Goal: Navigation & Orientation: Find specific page/section

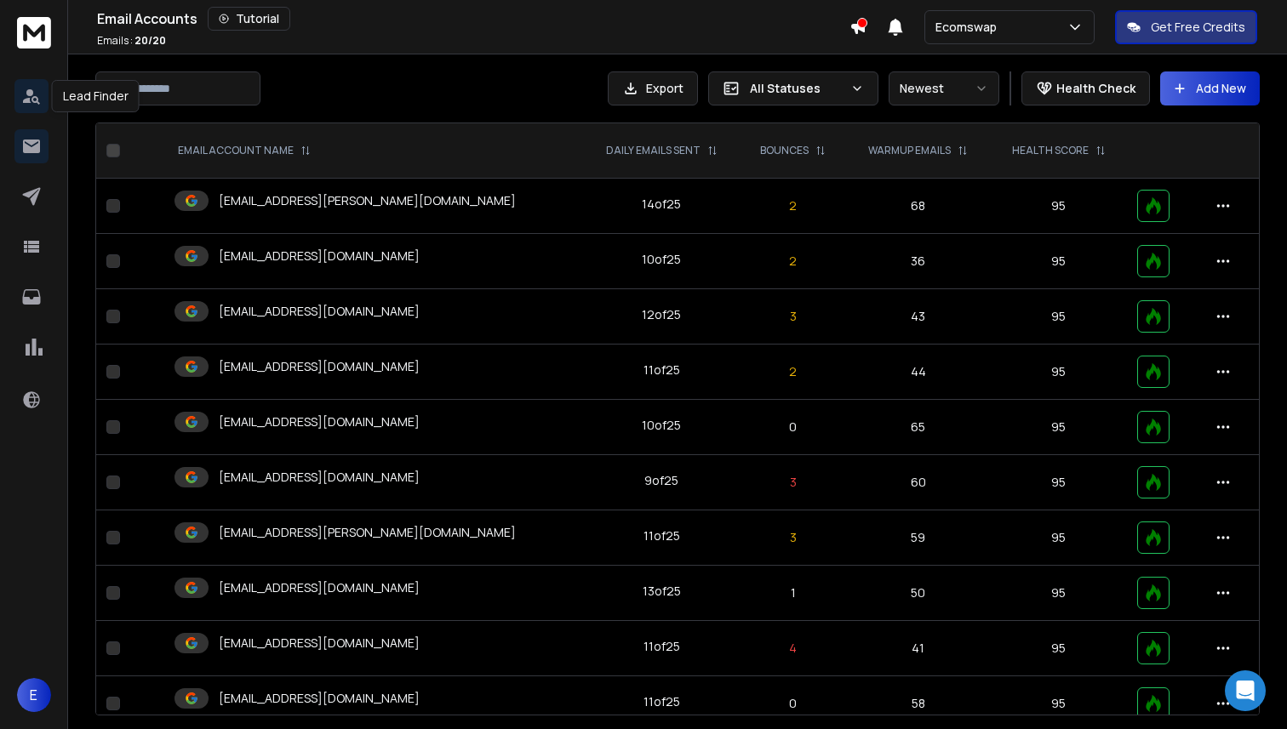
click at [37, 105] on icon at bounding box center [31, 96] width 20 height 20
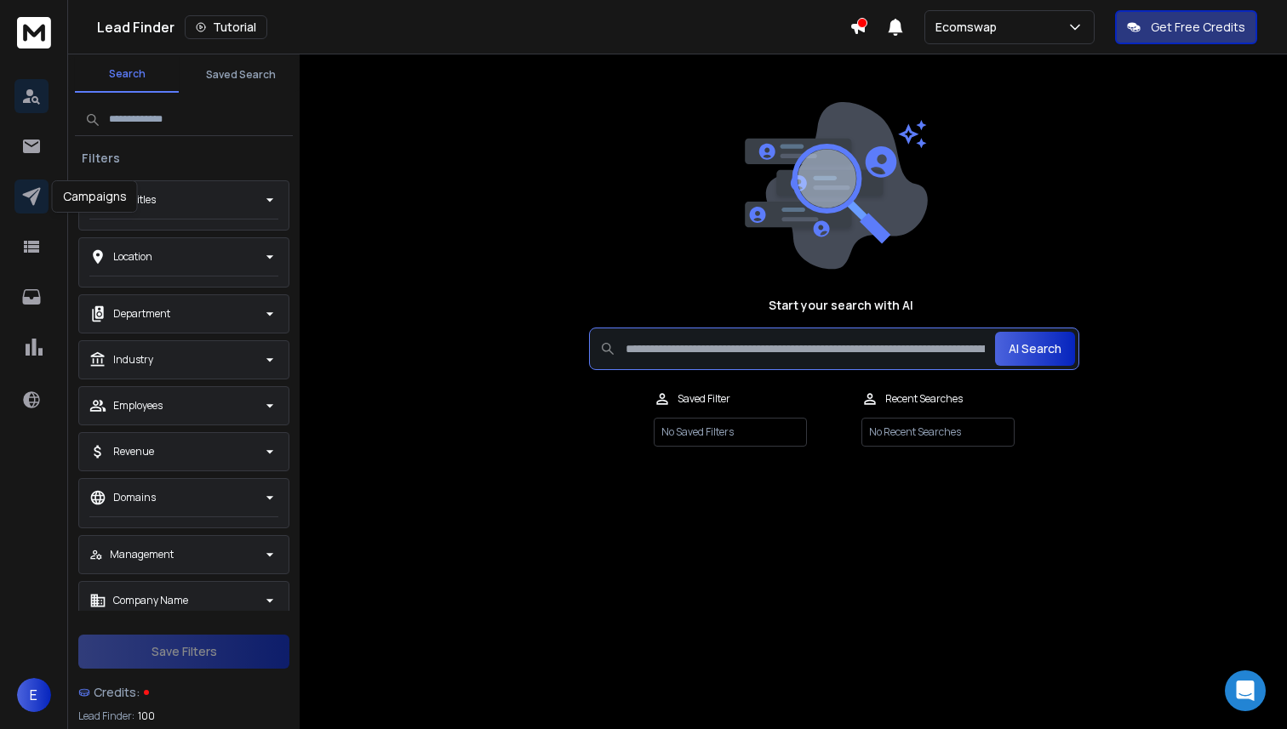
click at [23, 185] on link at bounding box center [31, 197] width 34 height 34
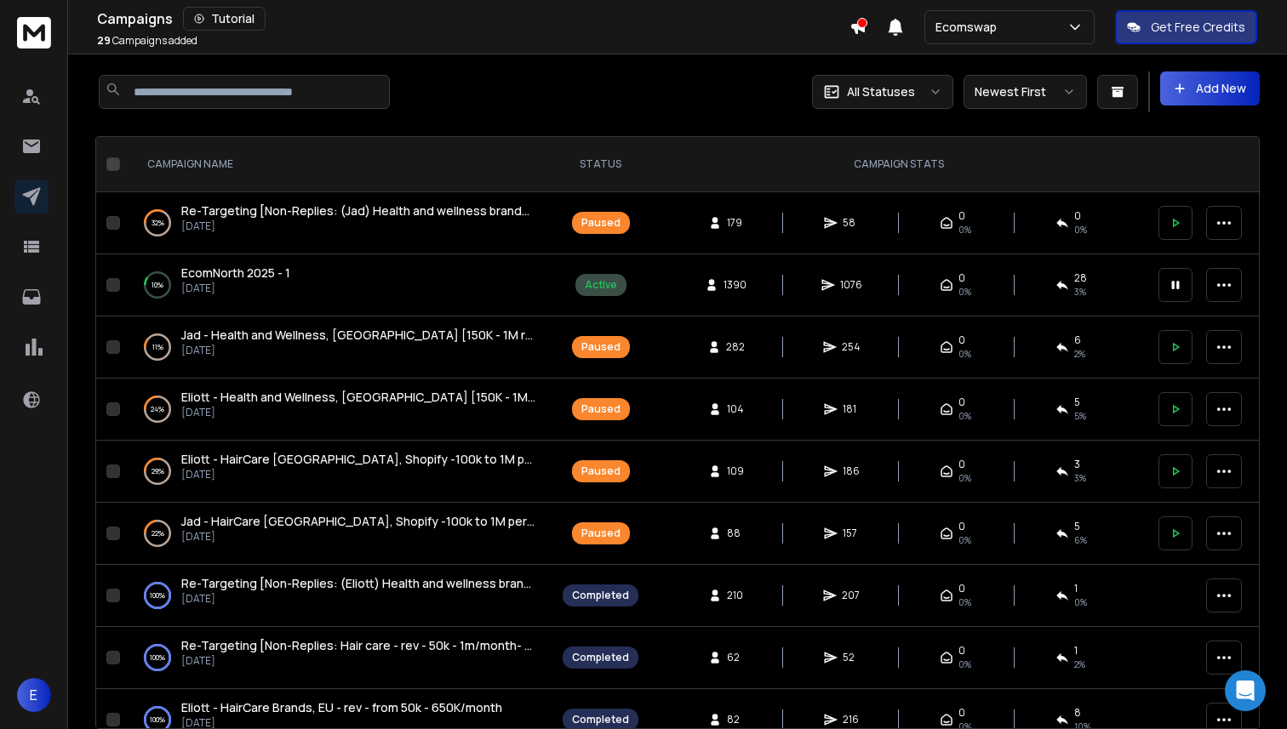
click at [259, 272] on span "EcomNorth 2025 - 1" at bounding box center [235, 273] width 109 height 16
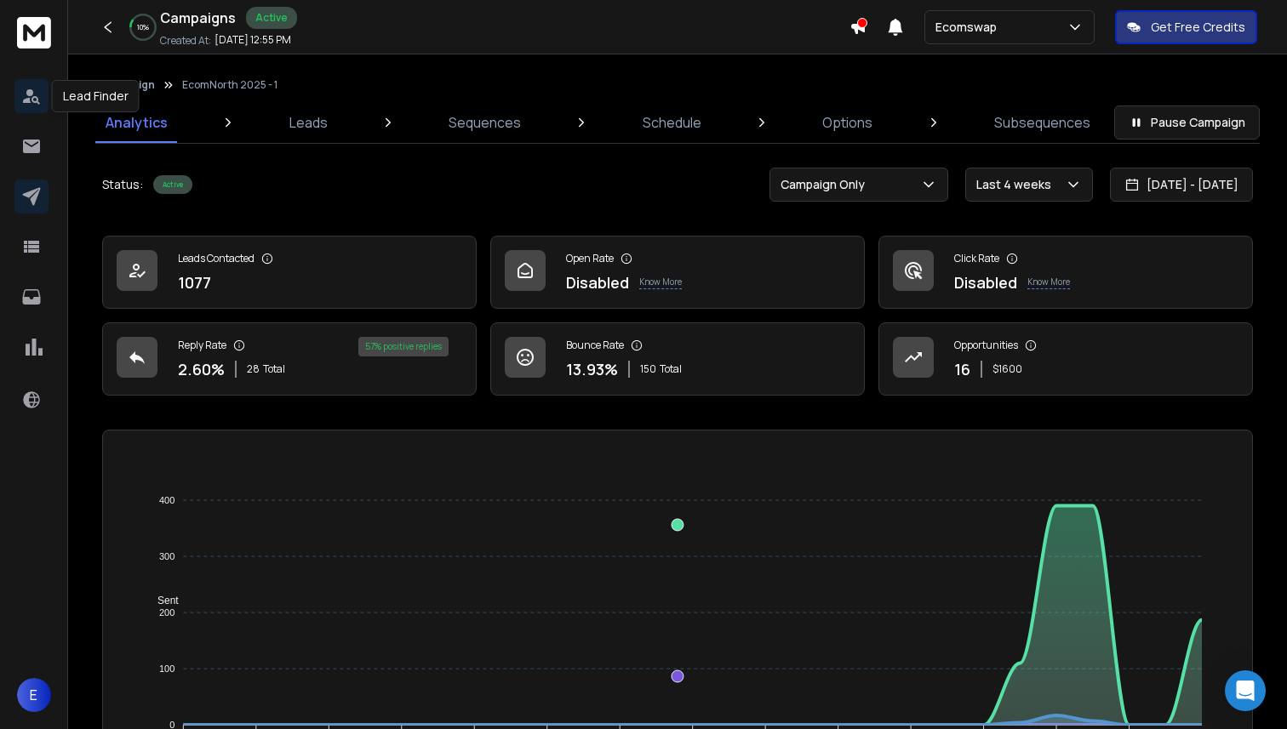
click at [20, 104] on link at bounding box center [31, 96] width 34 height 34
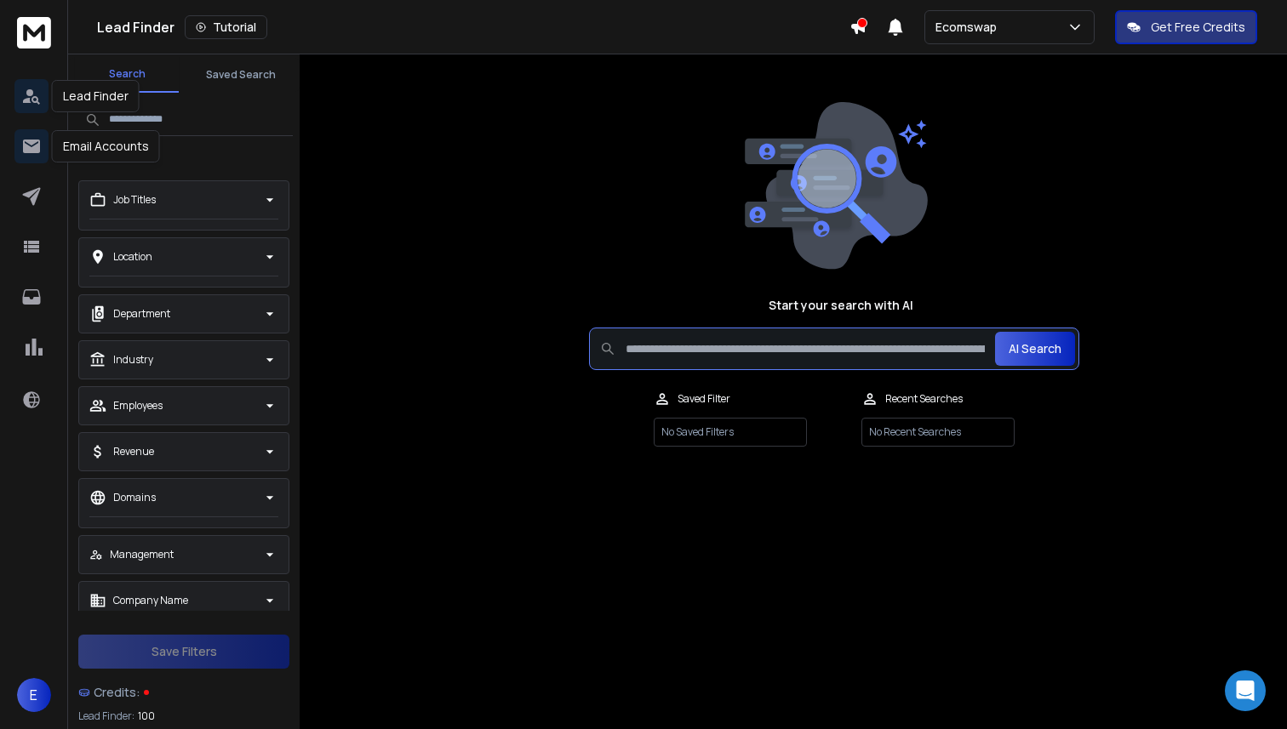
click at [31, 150] on icon at bounding box center [31, 147] width 17 height 14
